Goal: Task Accomplishment & Management: Manage account settings

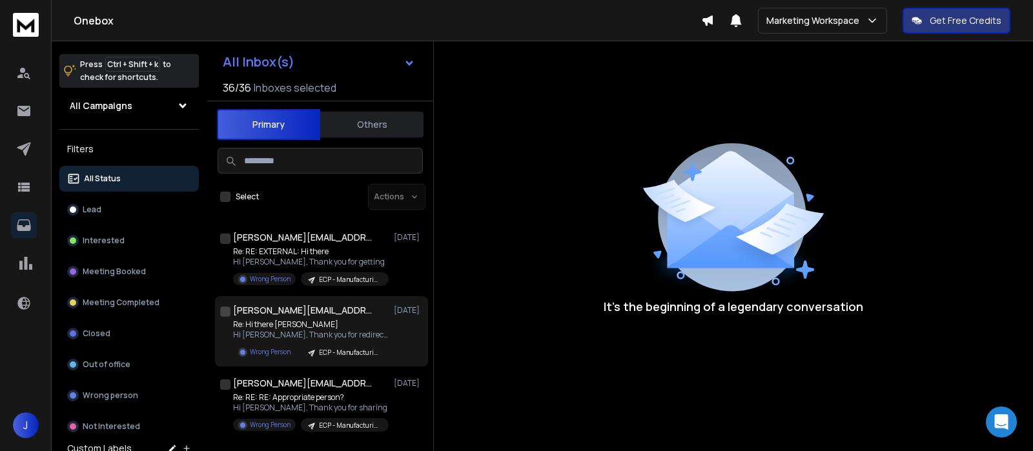
scroll to position [403, 0]
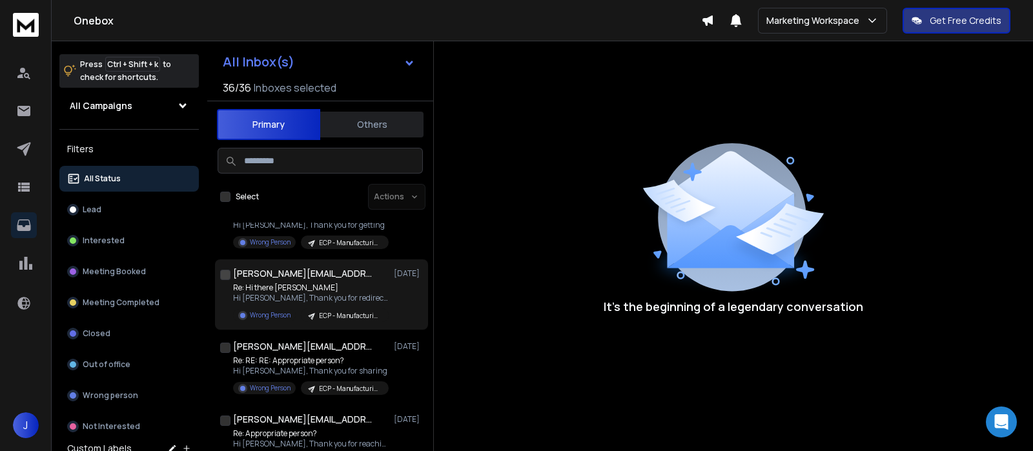
click at [362, 291] on p "Re: Hi there [PERSON_NAME]" at bounding box center [310, 288] width 155 height 10
click at [345, 293] on p "Hi [PERSON_NAME], Thank you for redirecting" at bounding box center [310, 298] width 155 height 10
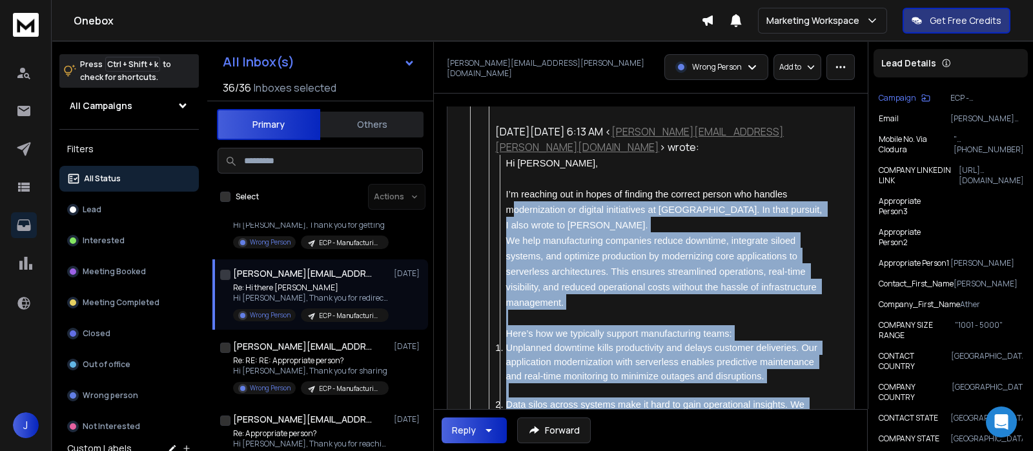
scroll to position [551, 0]
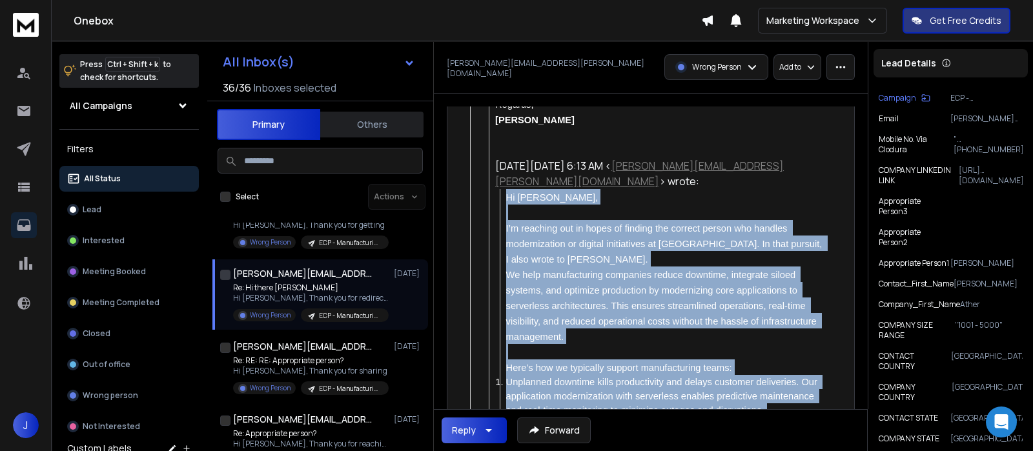
drag, startPoint x: 554, startPoint y: 274, endPoint x: 506, endPoint y: 185, distance: 100.5
copy b "Lo Ipsumdo, S’a consecte adi el seddo ei tempori utl etdolor magnaa eni adminim…"
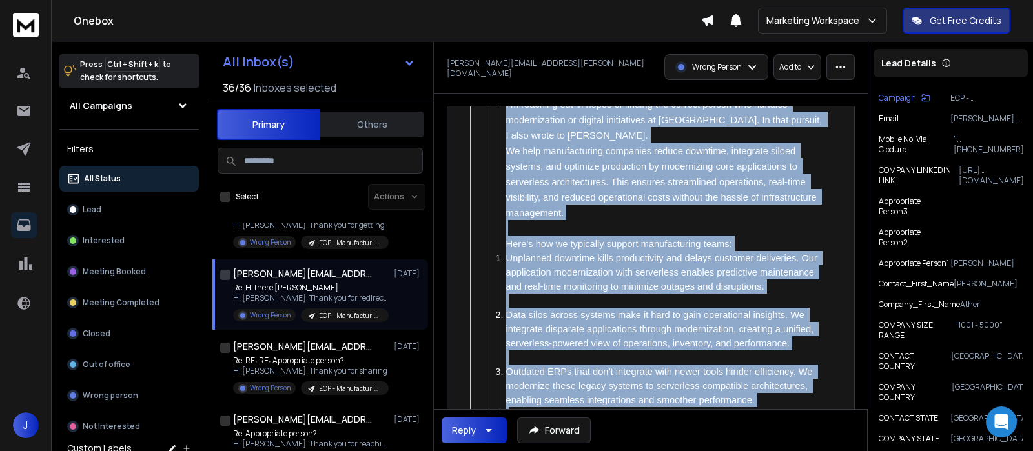
scroll to position [713, 0]
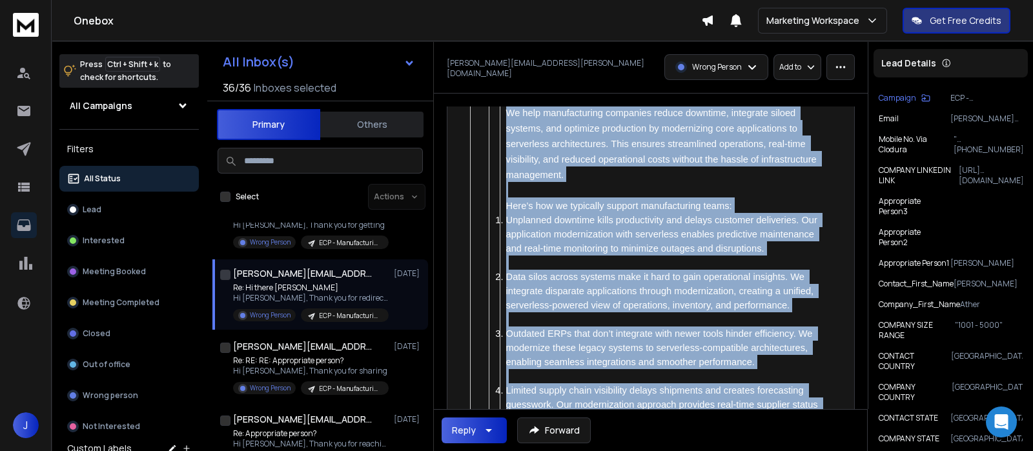
click at [615, 270] on div "Data silos across systems make it hard to gain operational insights. We integra…" at bounding box center [666, 298] width 320 height 57
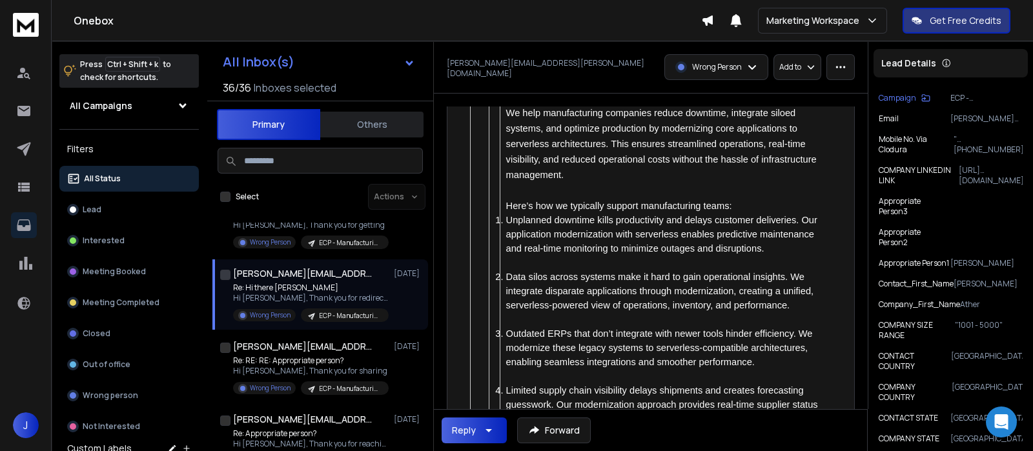
scroll to position [794, 0]
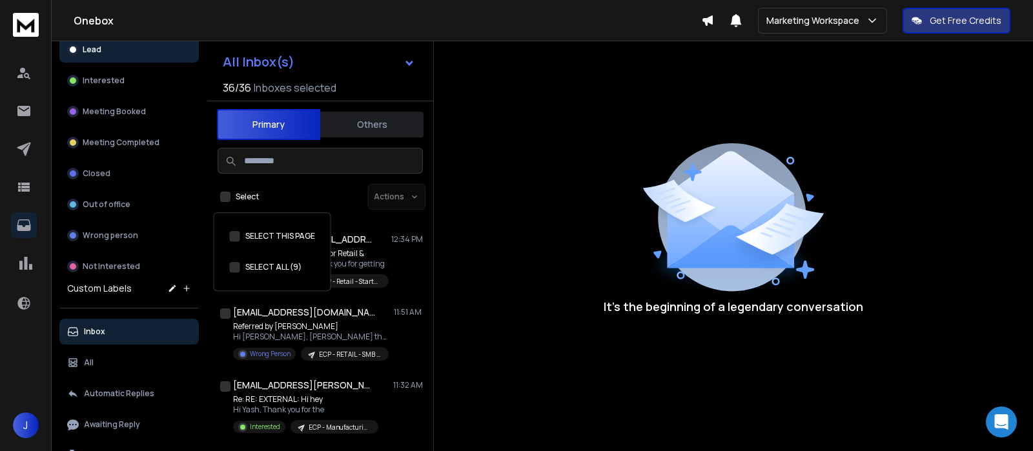
scroll to position [261, 0]
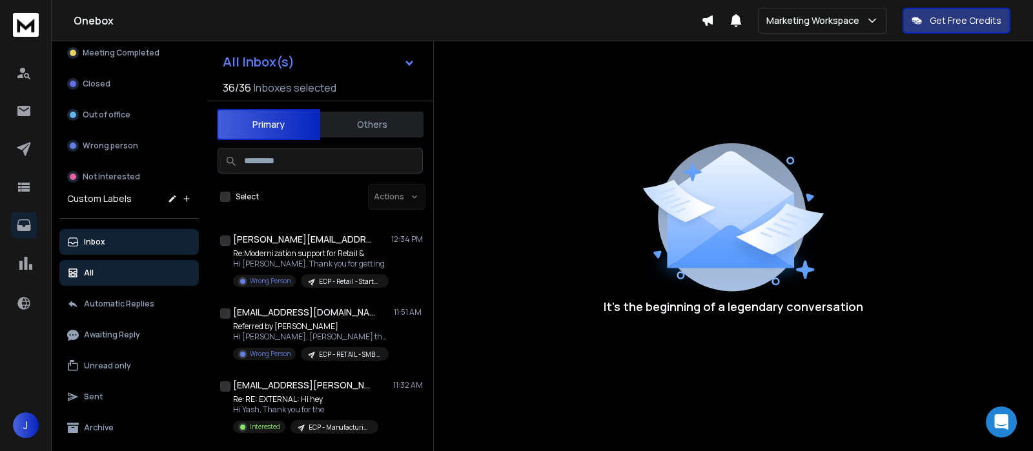
click at [143, 260] on button "All" at bounding box center [128, 273] width 139 height 26
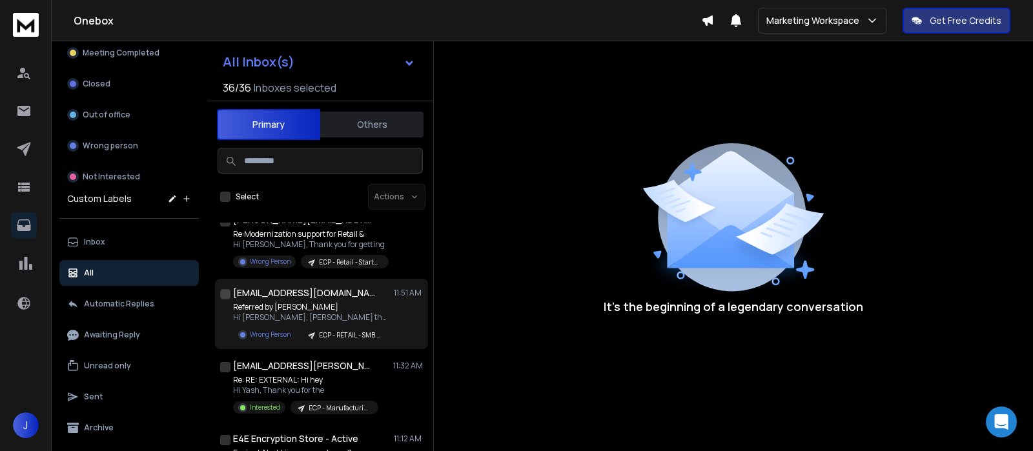
scroll to position [0, 0]
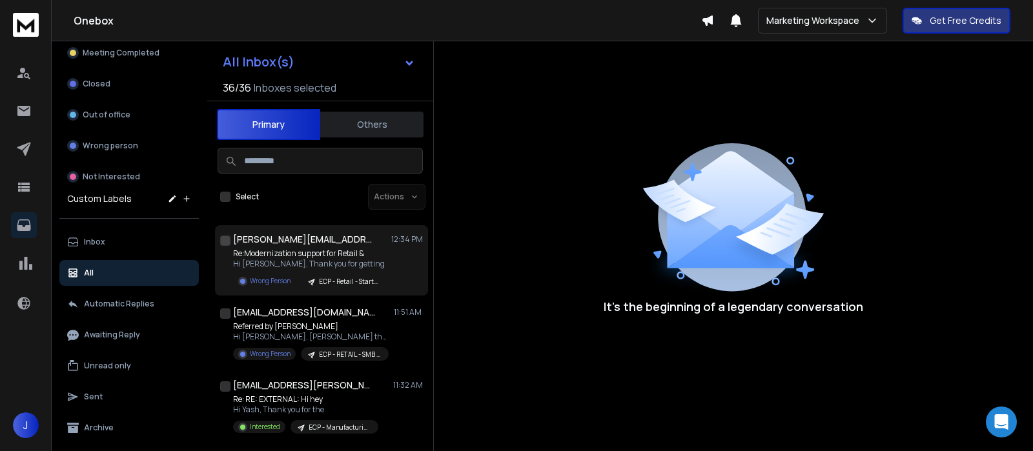
click at [347, 252] on p "Re:Modernization support for Retail &" at bounding box center [310, 254] width 155 height 10
